Goal: Task Accomplishment & Management: Use online tool/utility

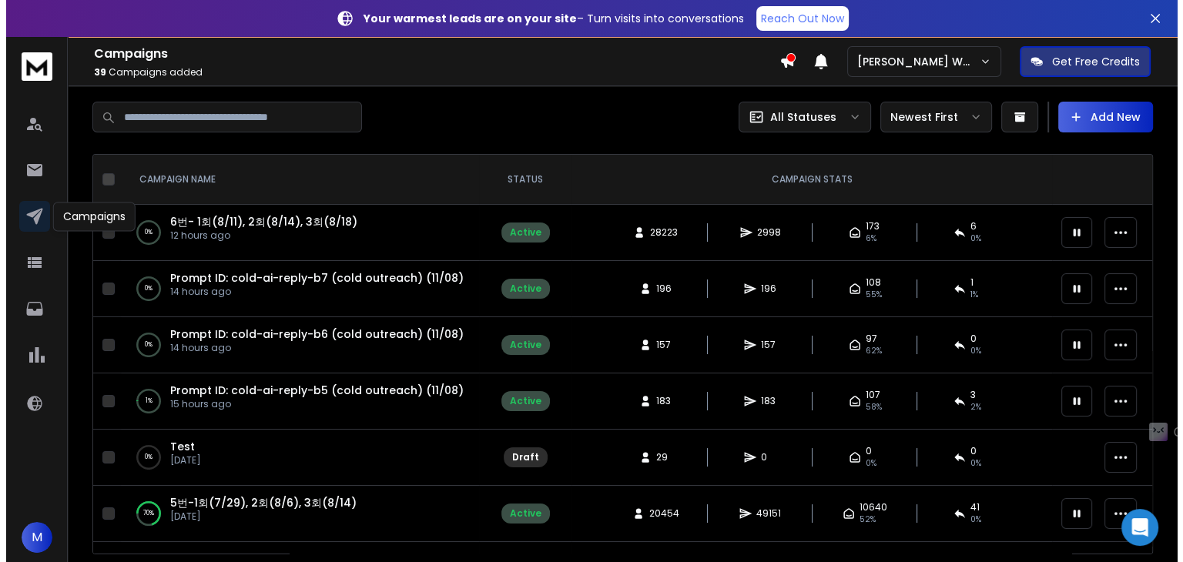
scroll to position [1695, 0]
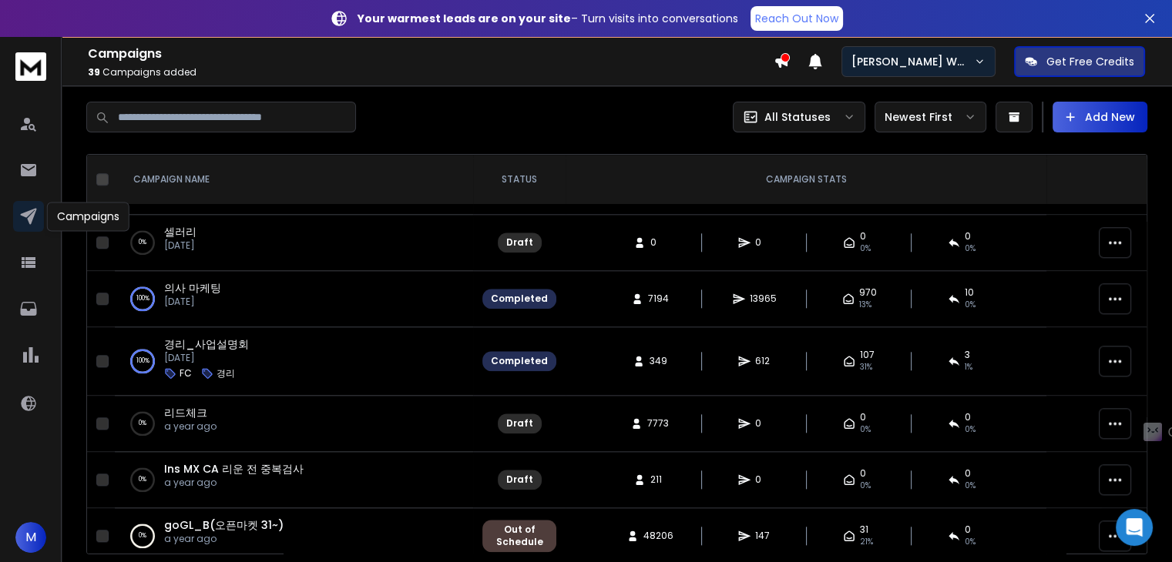
click at [924, 69] on p "[PERSON_NAME] Workspace" at bounding box center [912, 61] width 122 height 15
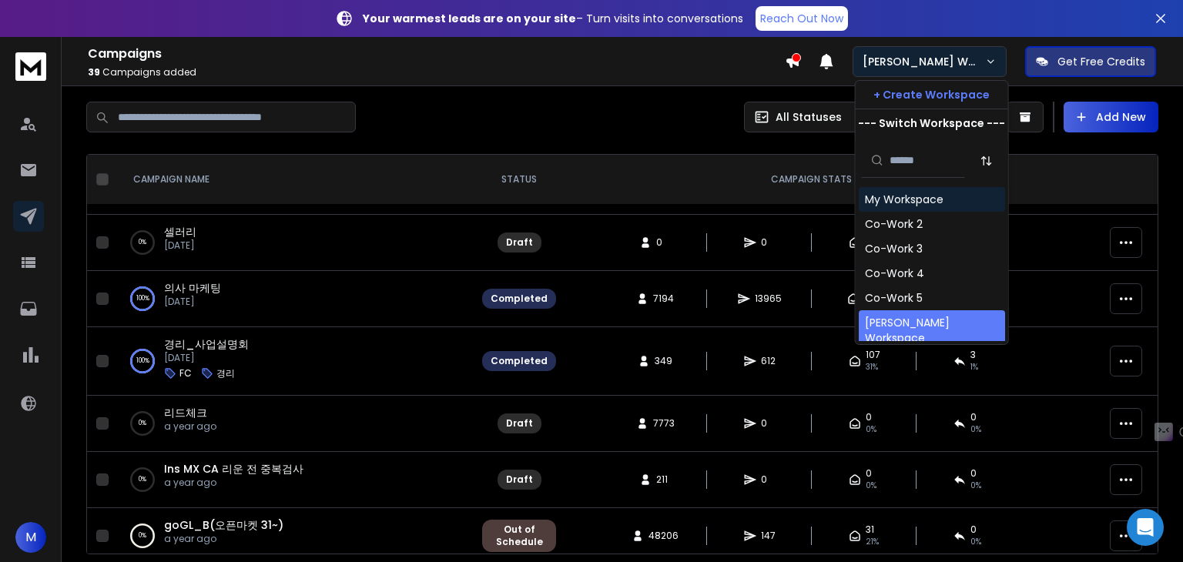
click at [924, 69] on p "[PERSON_NAME] Workspace" at bounding box center [924, 61] width 122 height 15
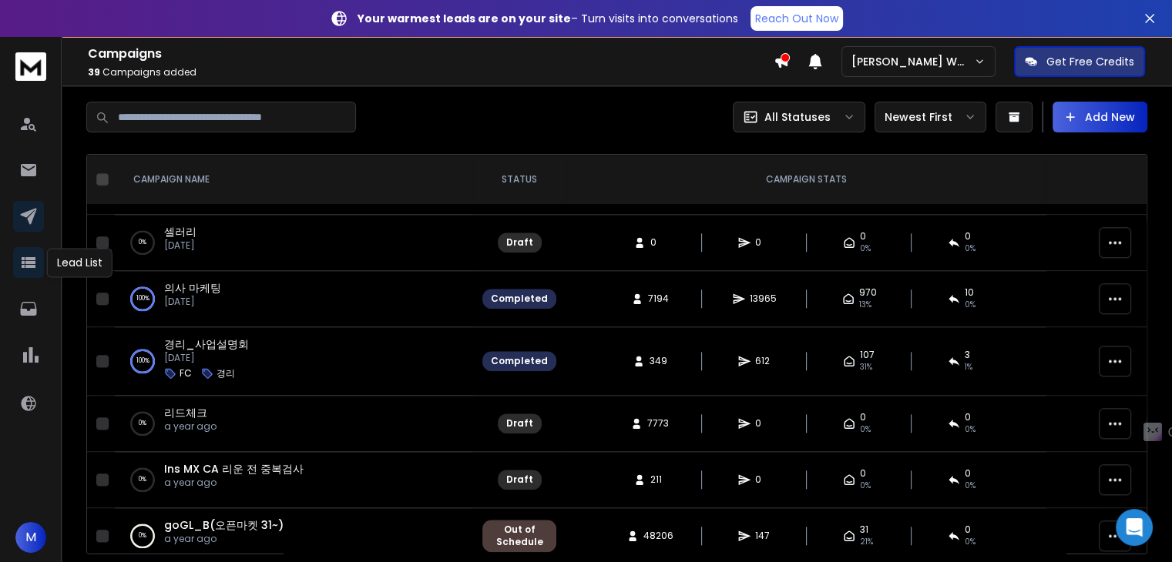
click at [22, 262] on icon at bounding box center [29, 262] width 14 height 11
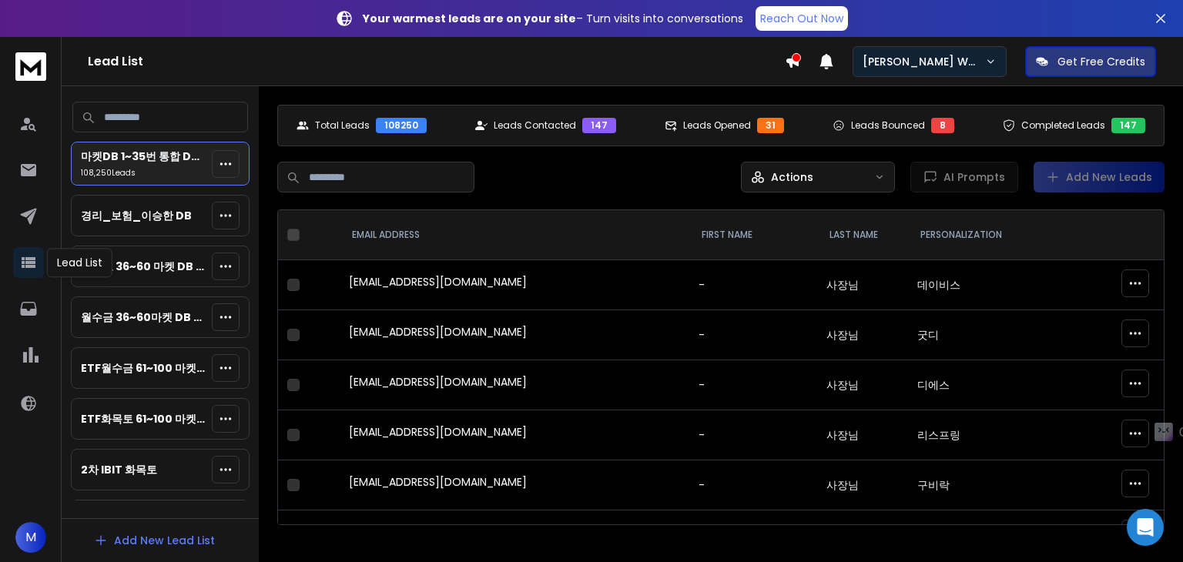
click at [936, 58] on p "[PERSON_NAME] Workspace" at bounding box center [924, 61] width 122 height 15
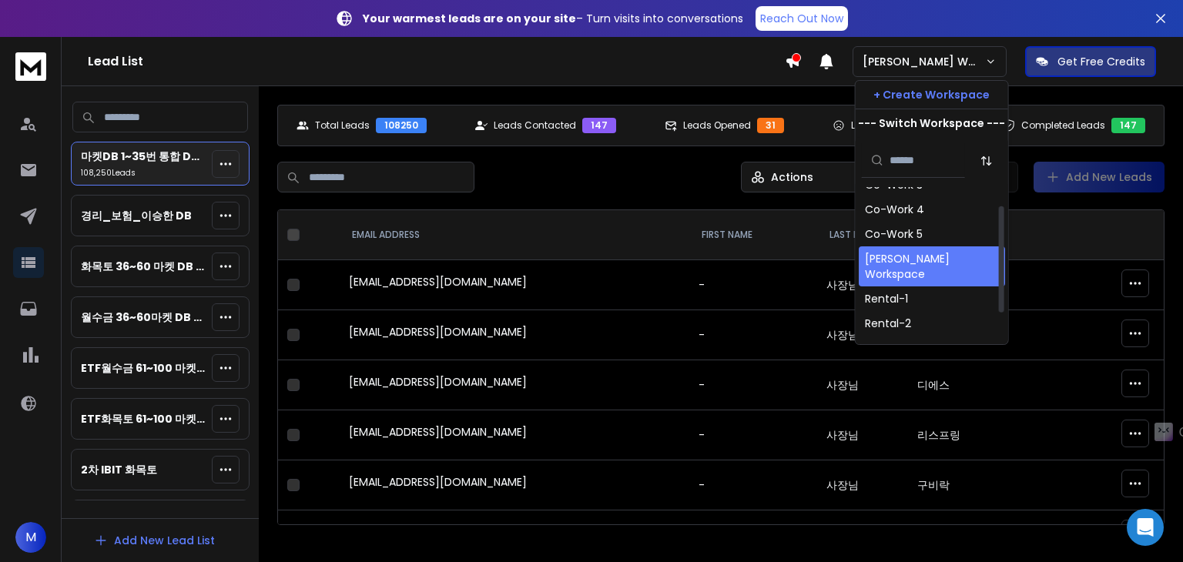
scroll to position [68, 0]
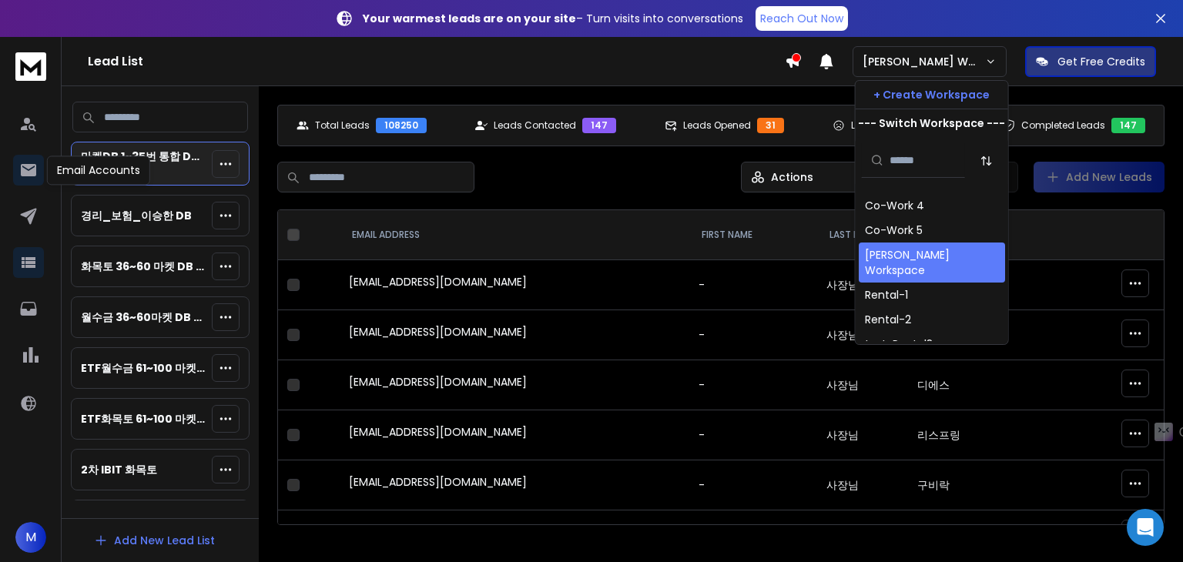
click at [17, 161] on link at bounding box center [28, 170] width 31 height 31
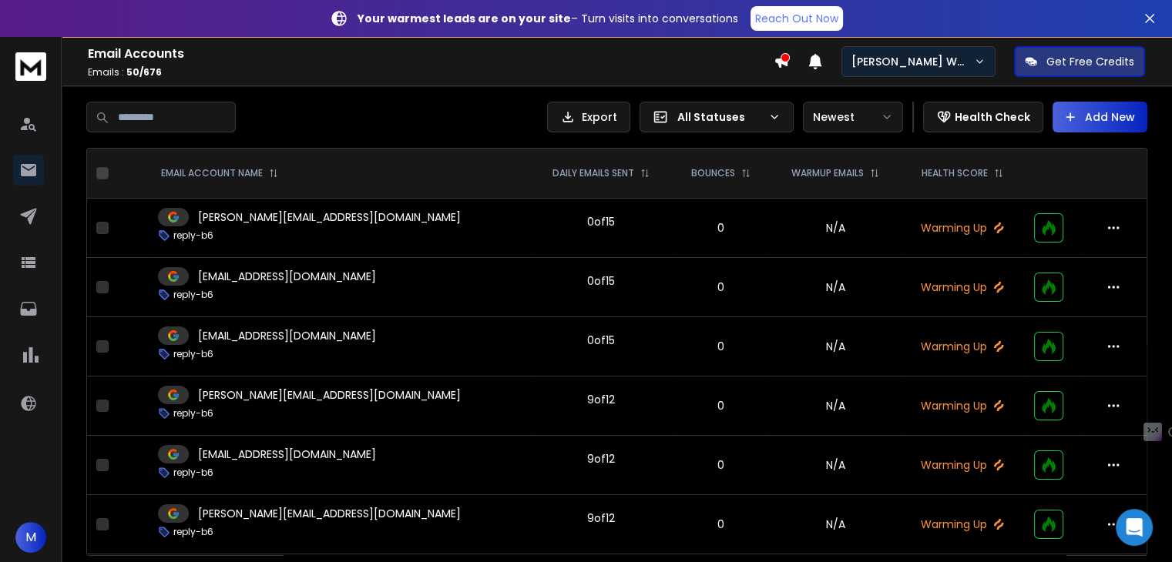
click at [917, 59] on p "[PERSON_NAME] Workspace" at bounding box center [912, 61] width 122 height 15
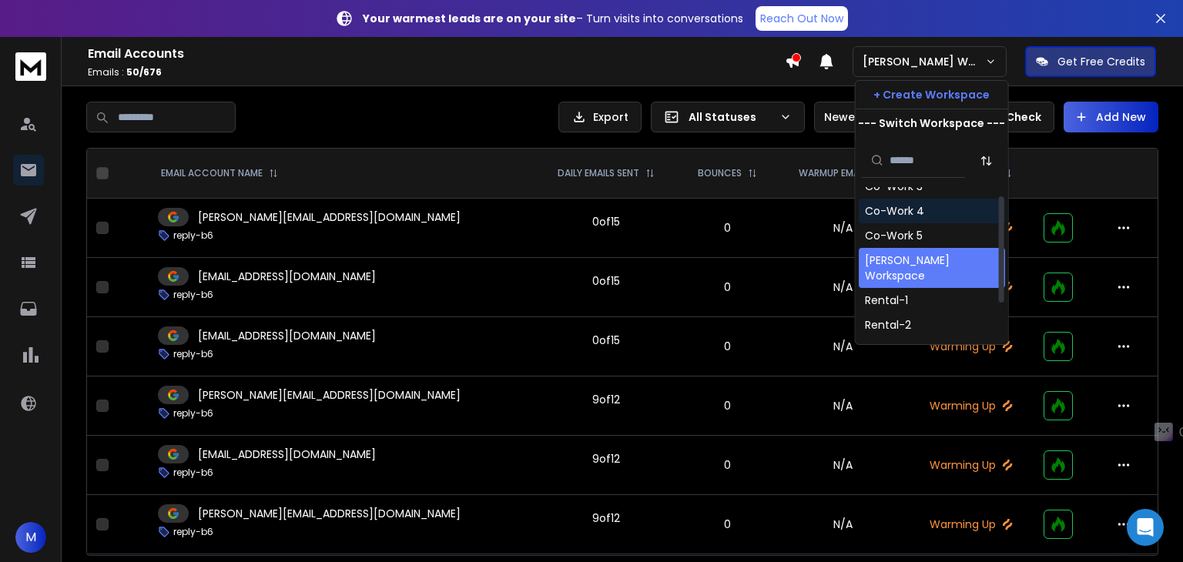
scroll to position [68, 0]
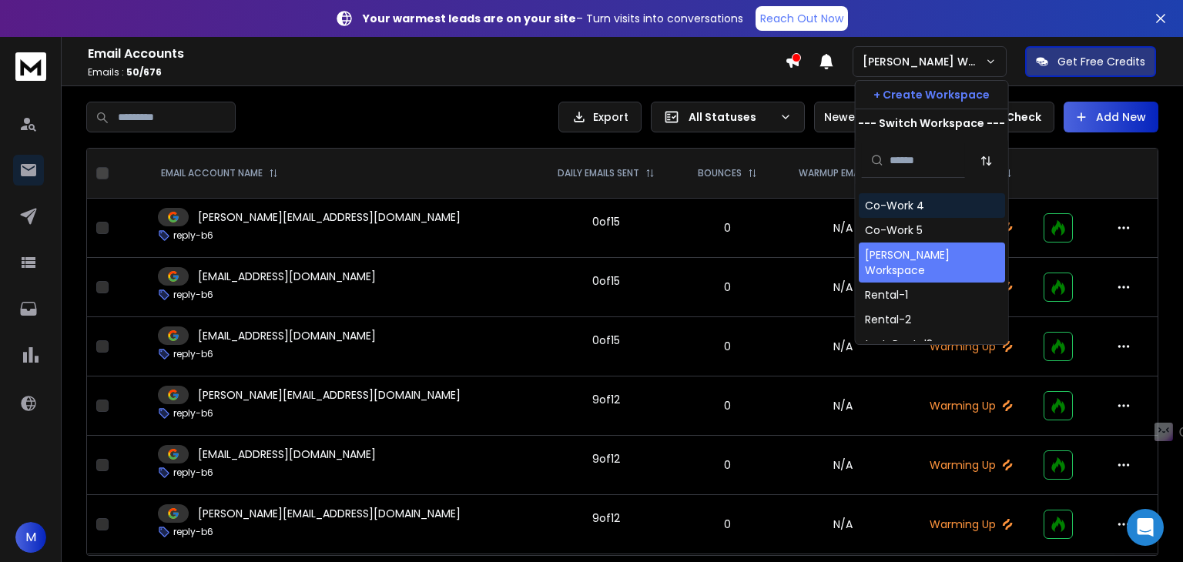
click at [548, 99] on div "Export All Statuses Newest Health Check Add New EMAIL ACCOUNT NAME DAILY EMAILS…" at bounding box center [623, 328] width 1122 height 485
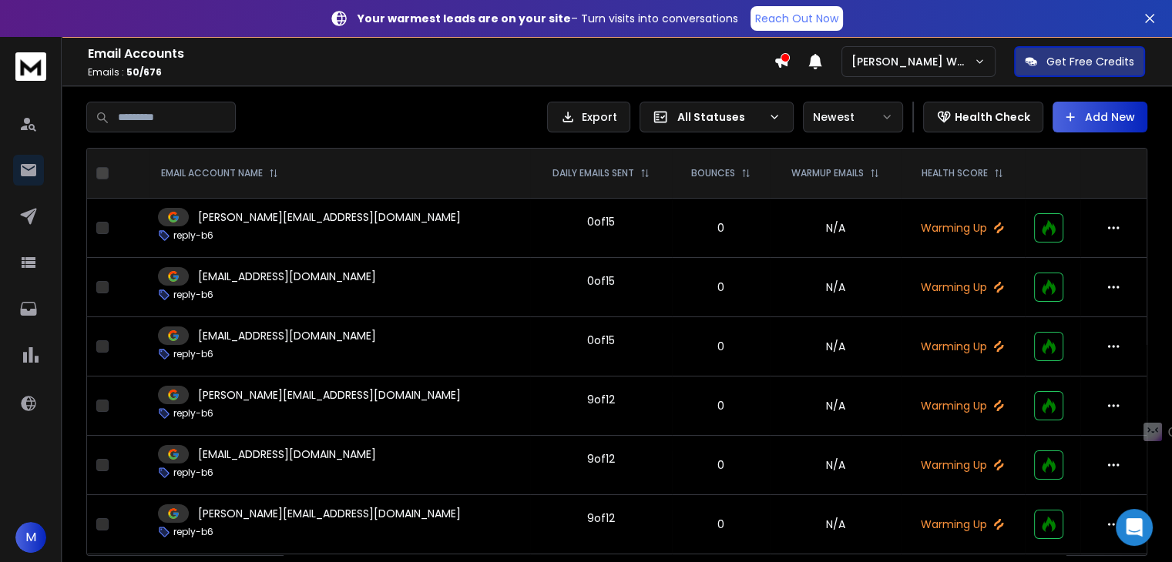
click at [1101, 106] on button "Add New" at bounding box center [1099, 117] width 95 height 31
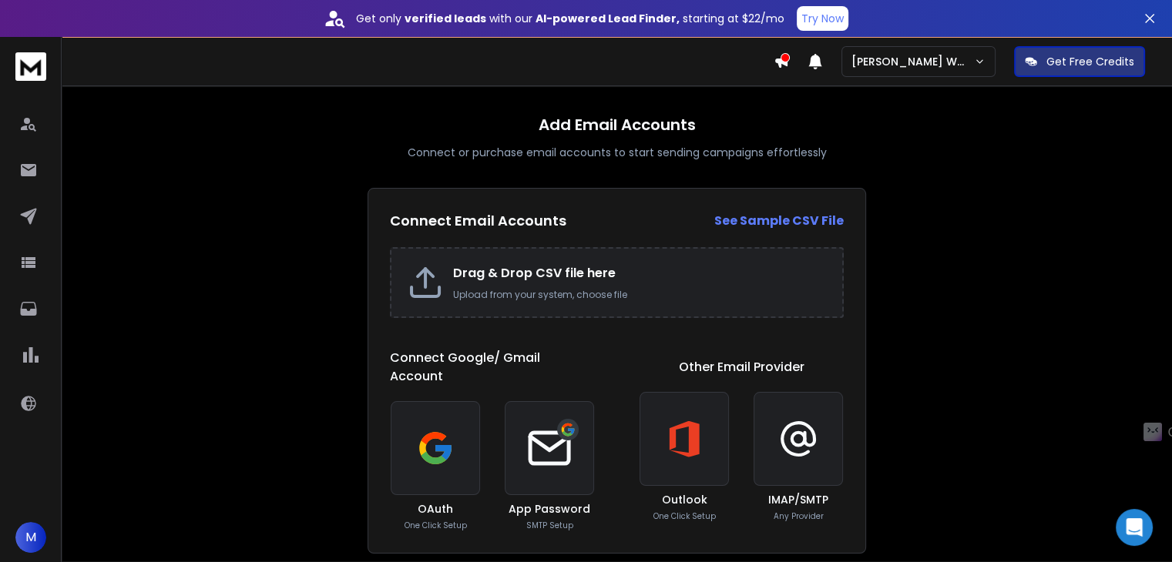
click at [442, 461] on div at bounding box center [435, 448] width 89 height 94
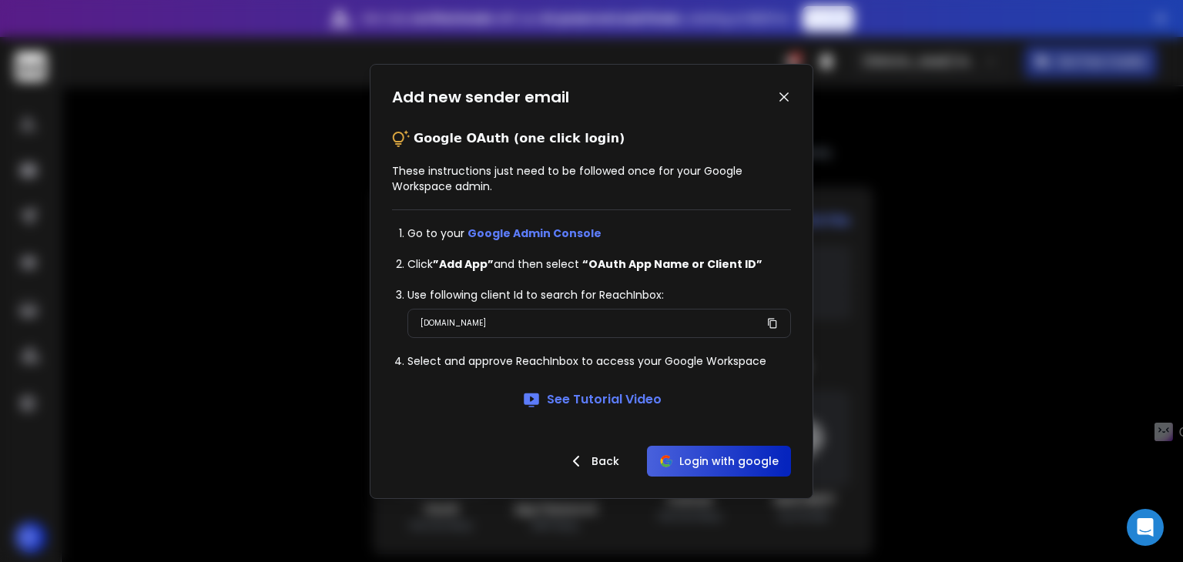
click at [773, 321] on icon at bounding box center [772, 323] width 11 height 11
